Goal: Navigation & Orientation: Find specific page/section

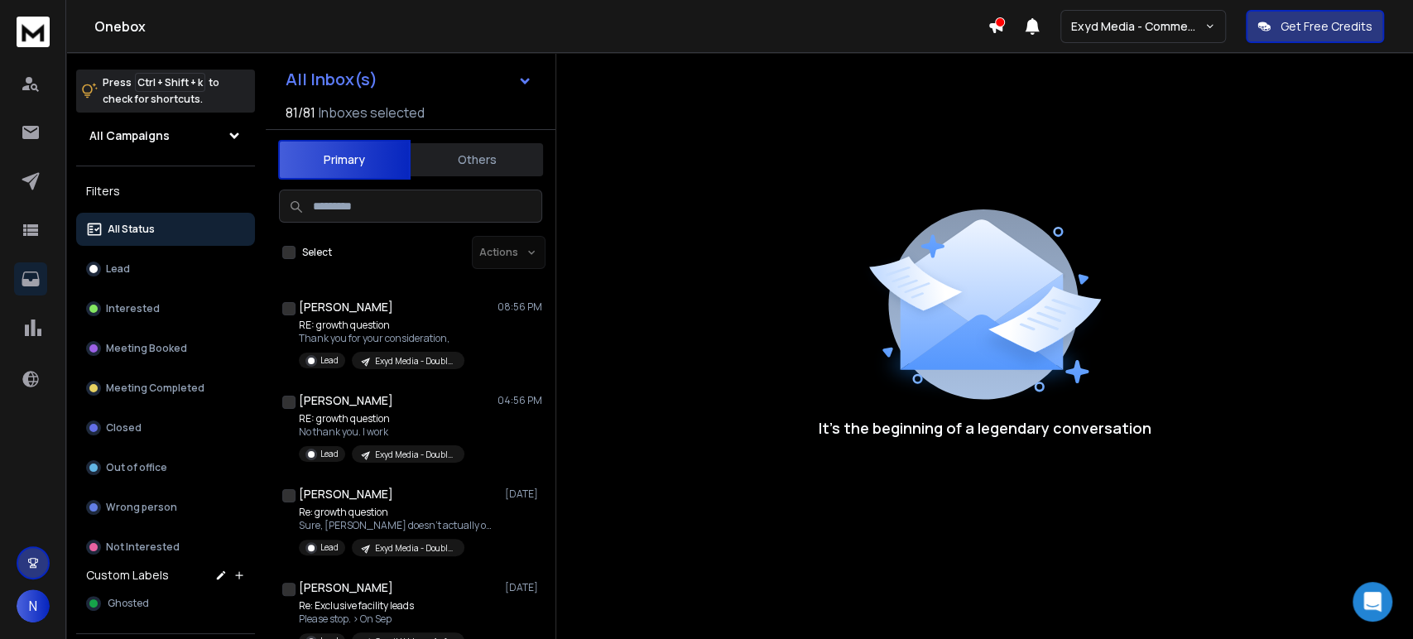
click at [475, 166] on button "Others" at bounding box center [477, 160] width 132 height 36
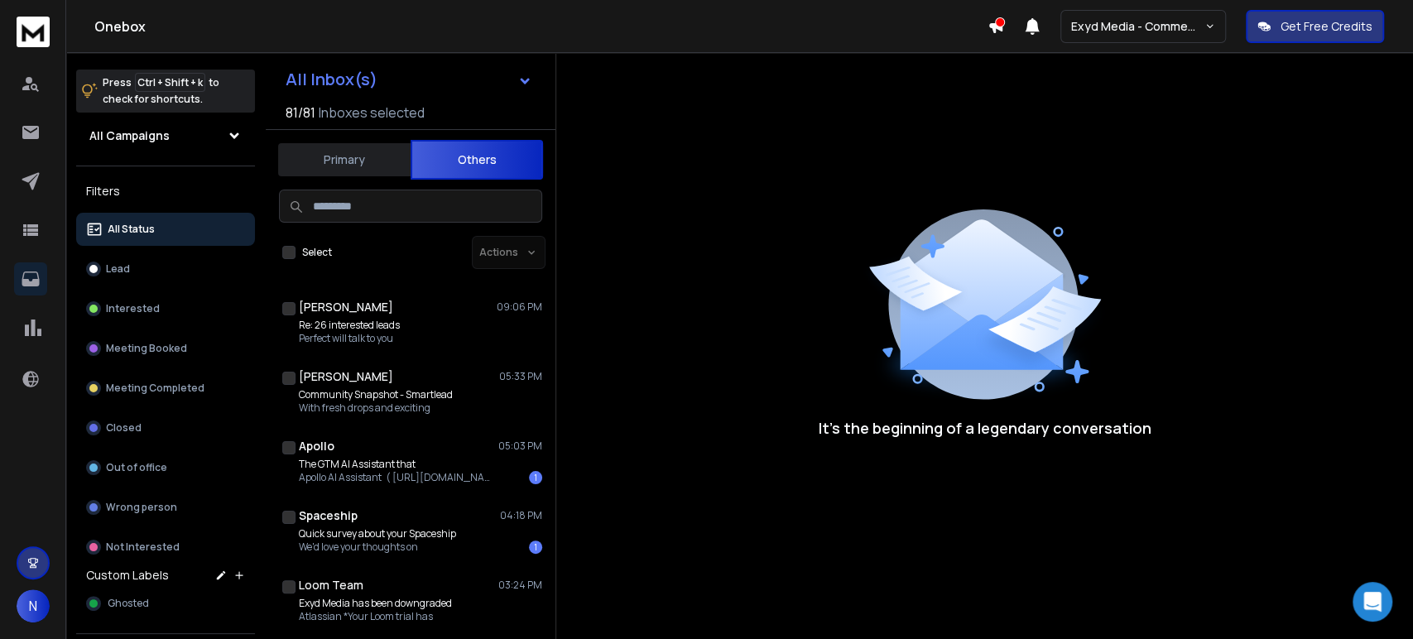
click at [361, 164] on button "Primary" at bounding box center [344, 160] width 132 height 36
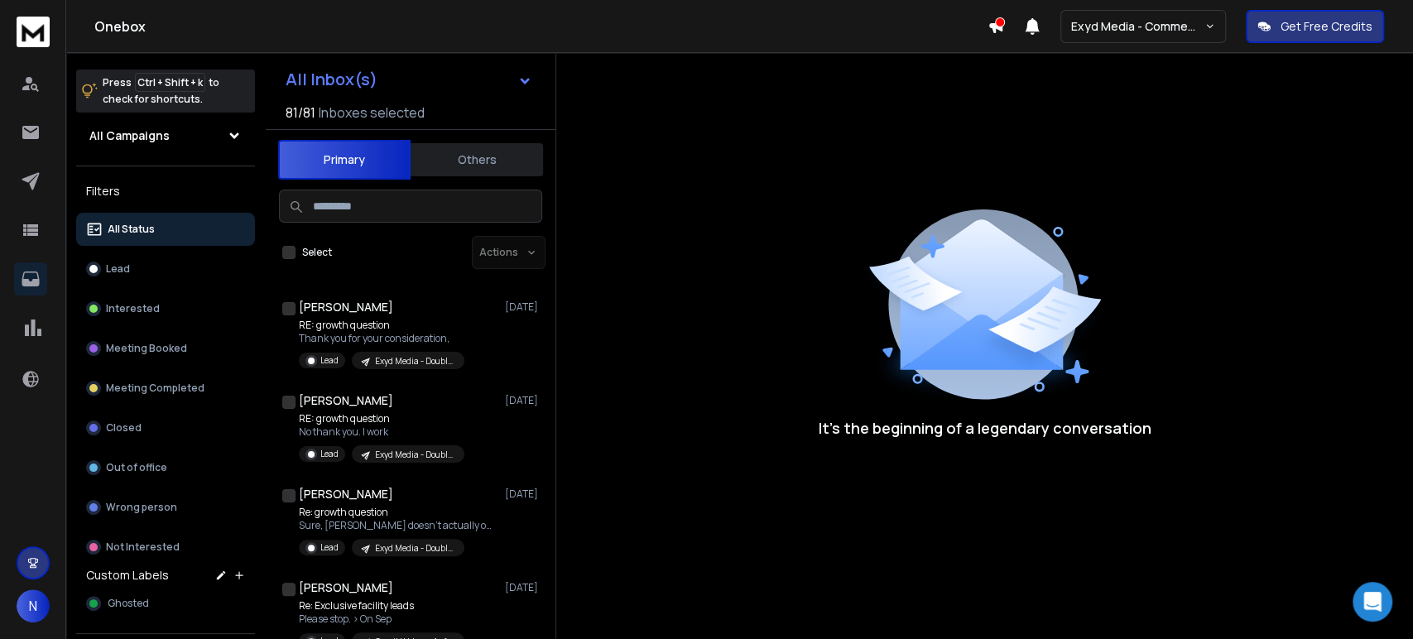
click at [454, 152] on button "Others" at bounding box center [477, 160] width 132 height 36
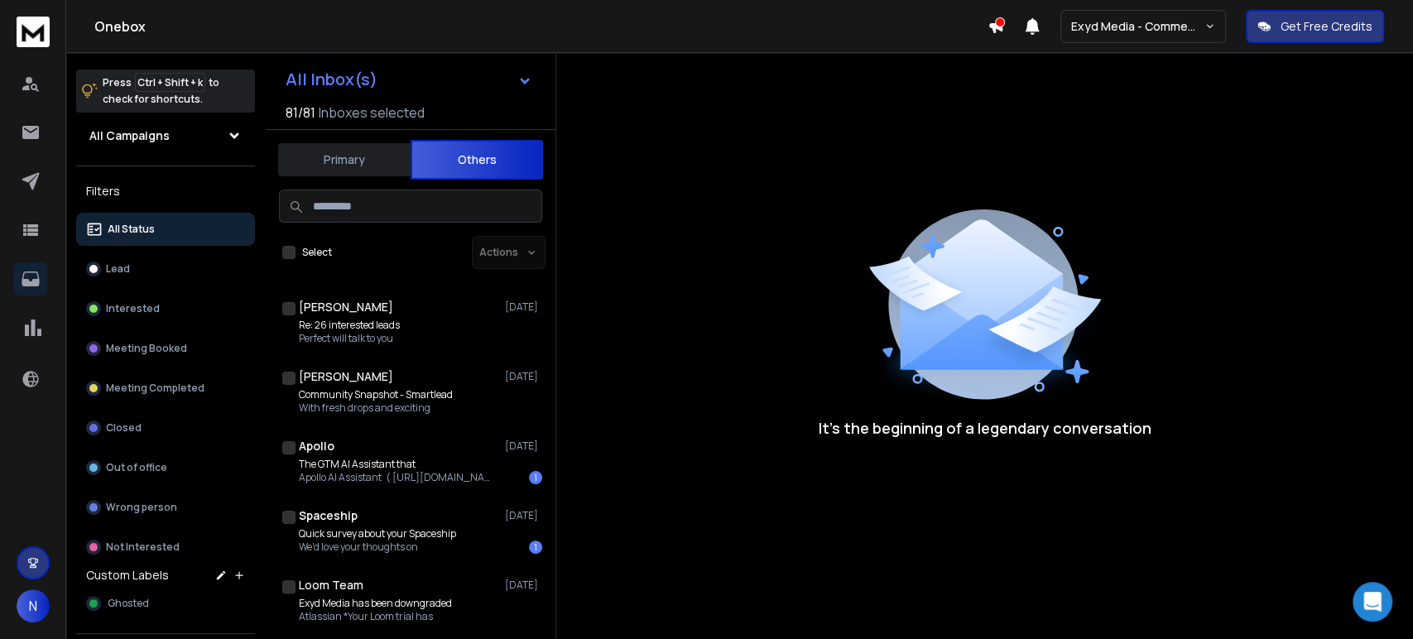
click at [391, 155] on button "Primary" at bounding box center [344, 160] width 132 height 36
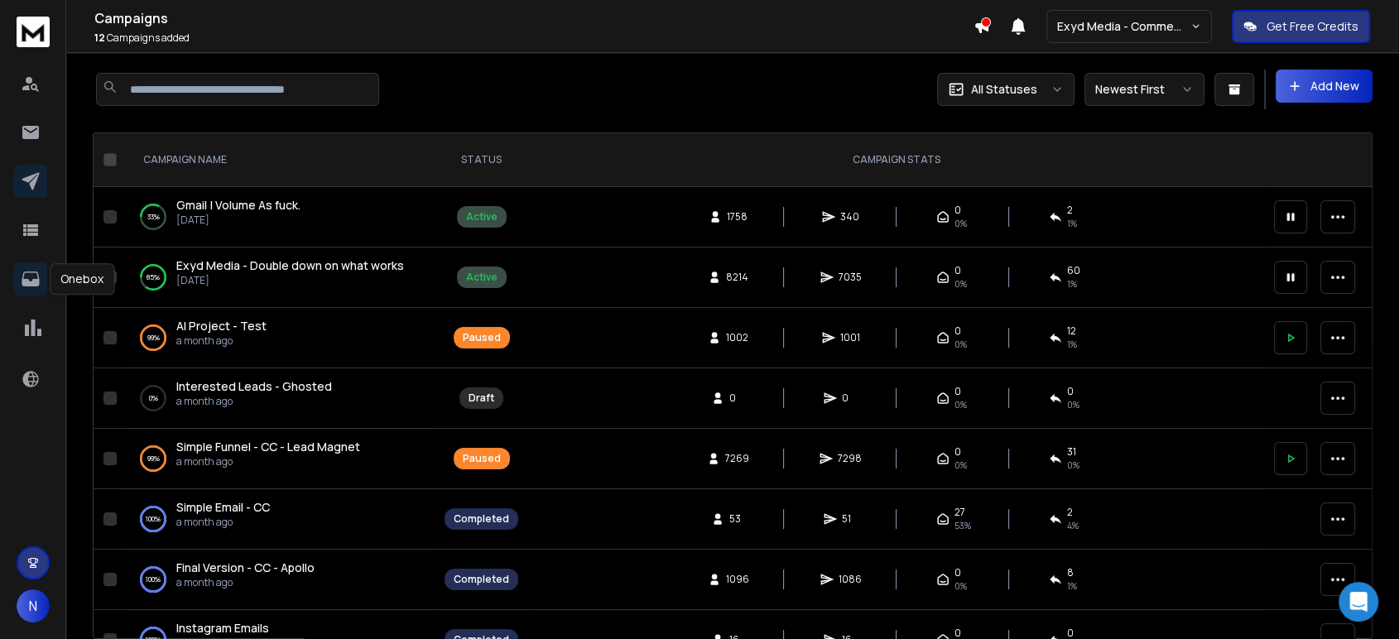
click at [26, 282] on icon at bounding box center [30, 278] width 17 height 15
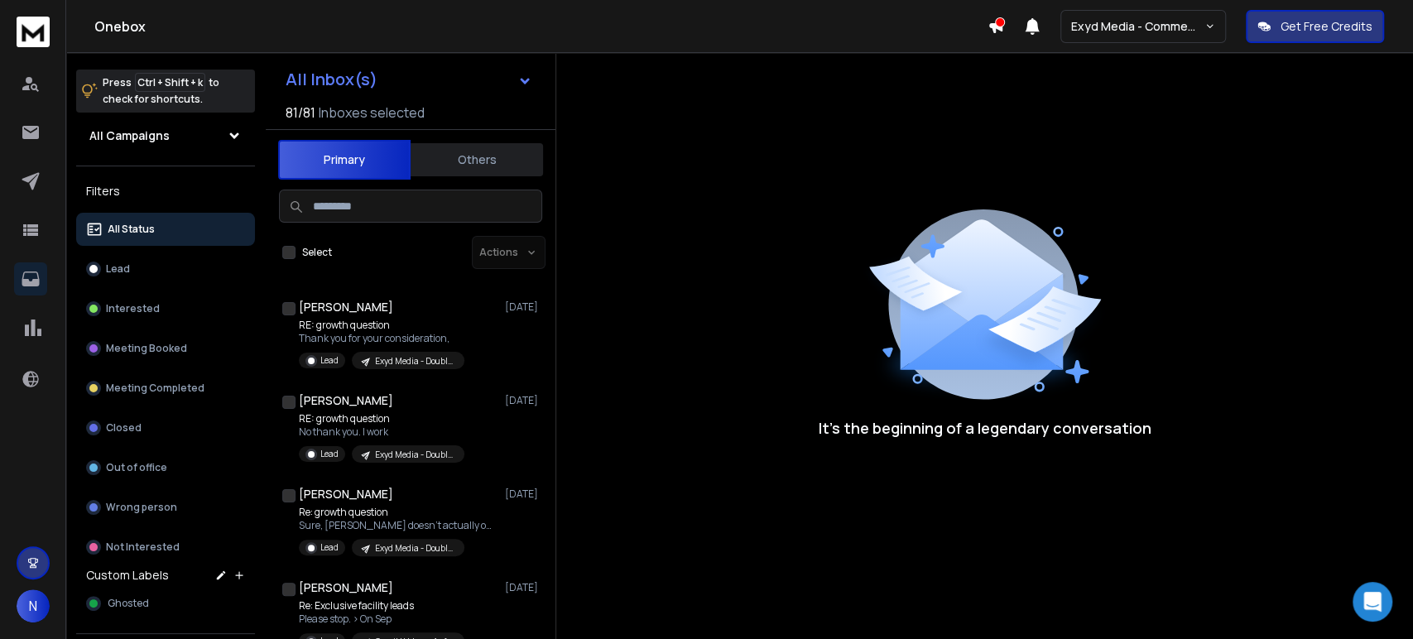
click at [514, 164] on button "Others" at bounding box center [477, 160] width 132 height 36
click at [470, 127] on div "All Inbox(s) 81 / 81 Inboxes selected Primary Others Select Actions [PERSON_NAM…" at bounding box center [411, 372] width 290 height 639
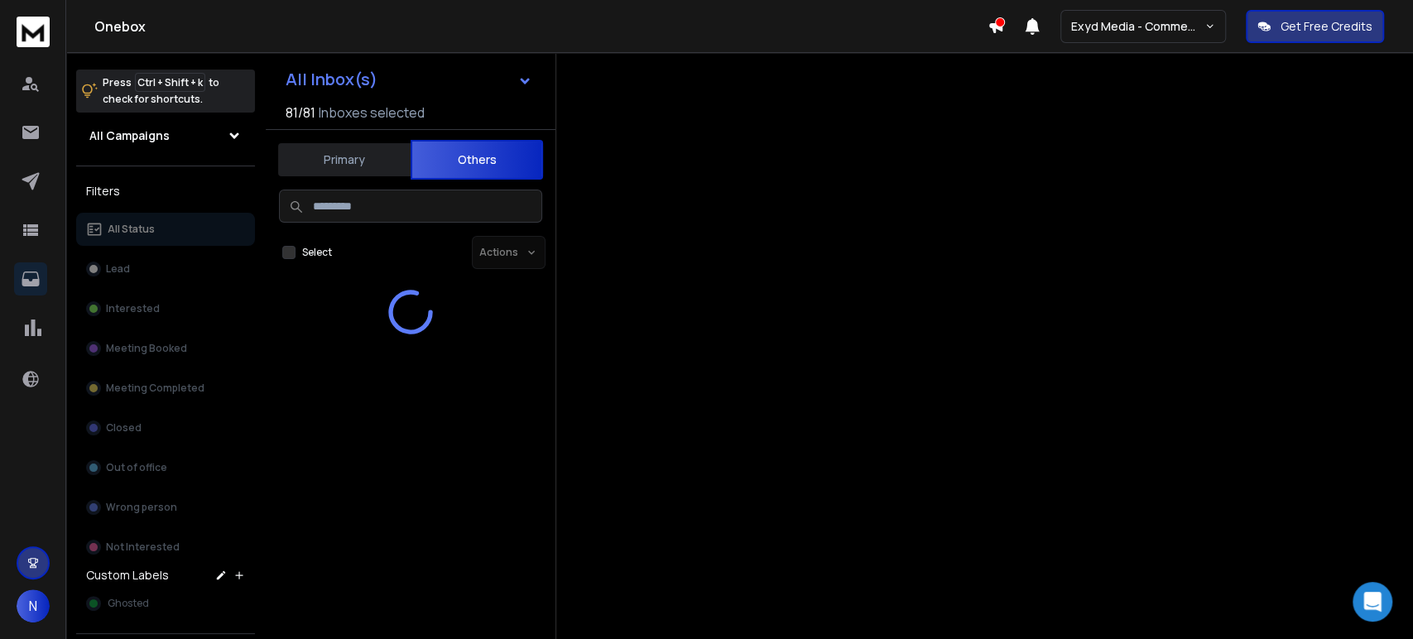
click at [463, 157] on button "Others" at bounding box center [477, 160] width 132 height 40
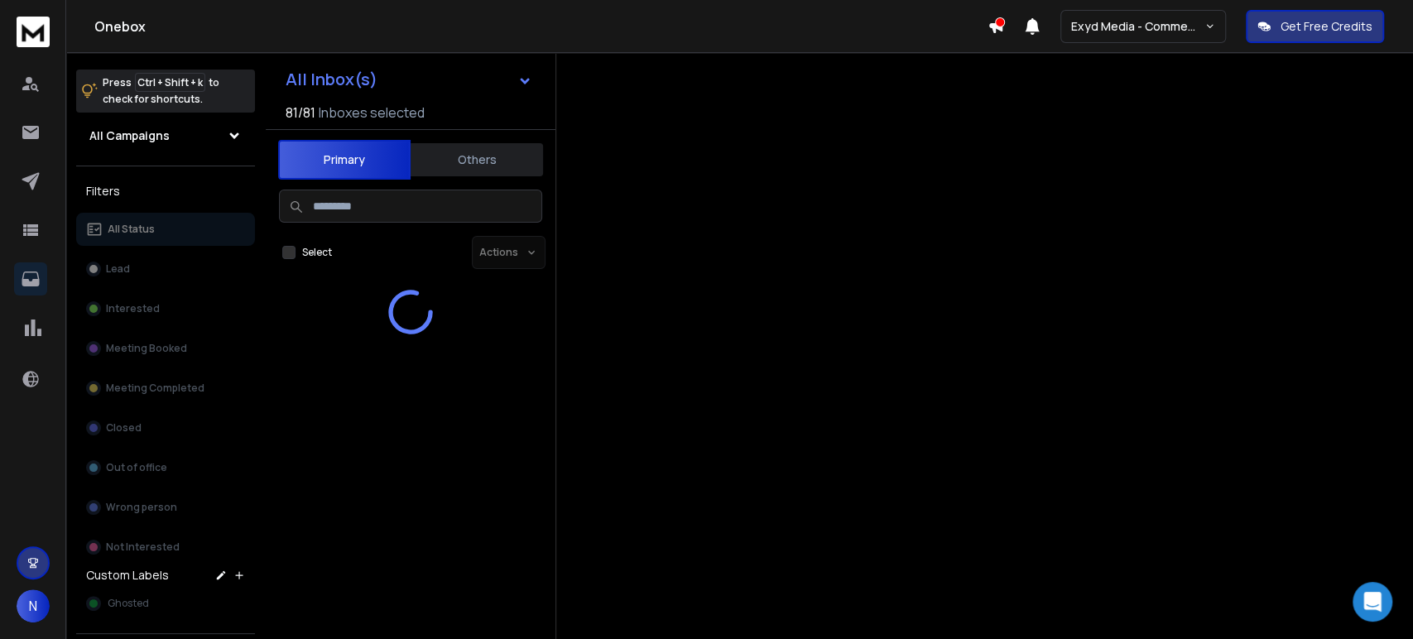
click at [350, 160] on button "Primary" at bounding box center [344, 160] width 132 height 40
